Goal: Navigation & Orientation: Find specific page/section

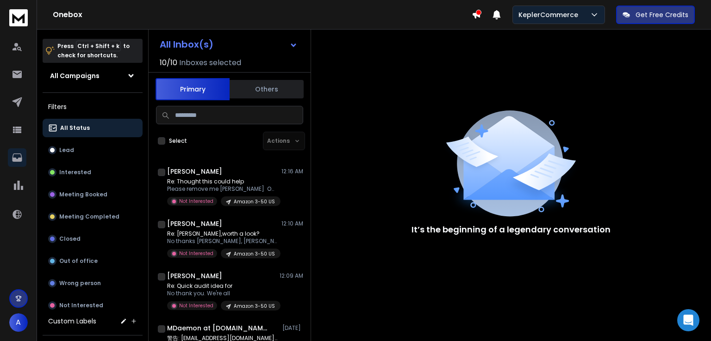
click at [547, 19] on p "KeplerCommerce" at bounding box center [549, 14] width 63 height 9
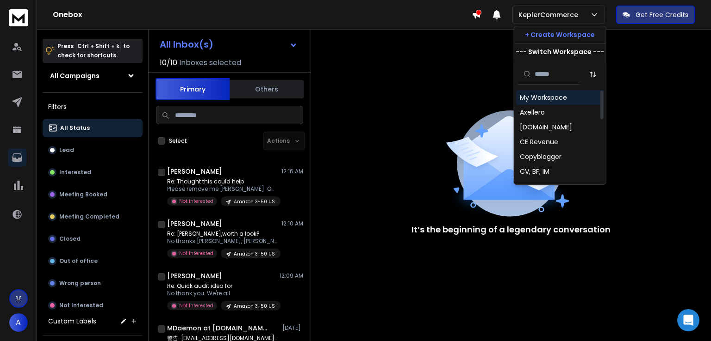
click at [546, 100] on div "My Workspace" at bounding box center [543, 97] width 47 height 9
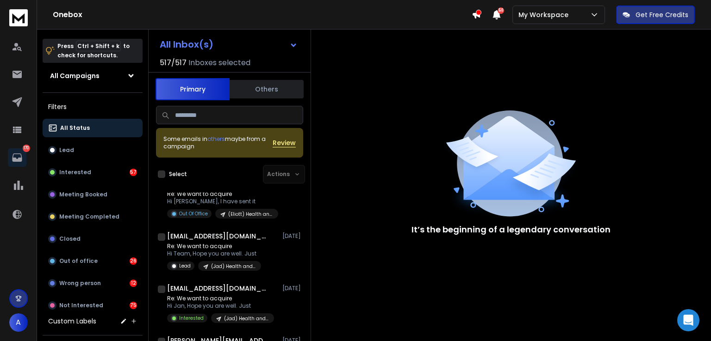
scroll to position [1344, 0]
